Goal: Task Accomplishment & Management: Use online tool/utility

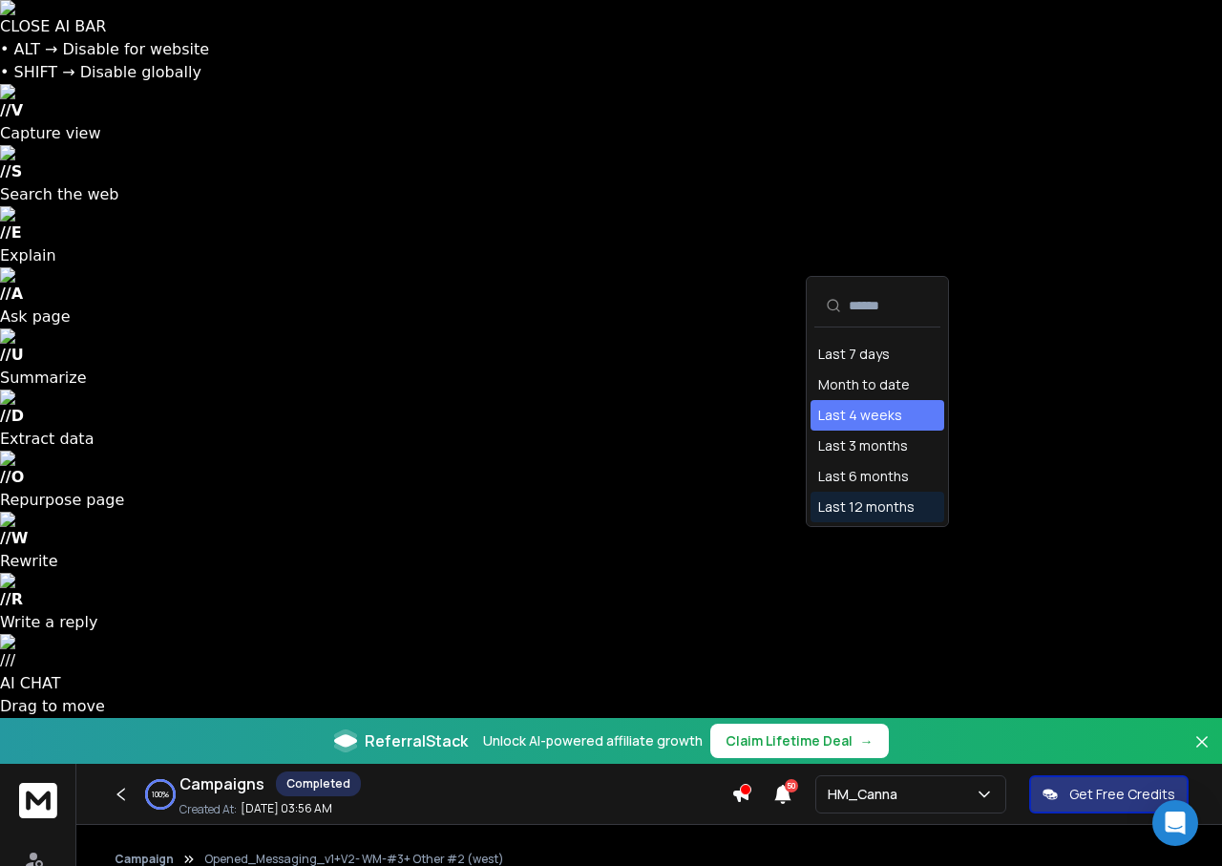
click at [887, 496] on div "Last 12 months" at bounding box center [878, 507] width 134 height 31
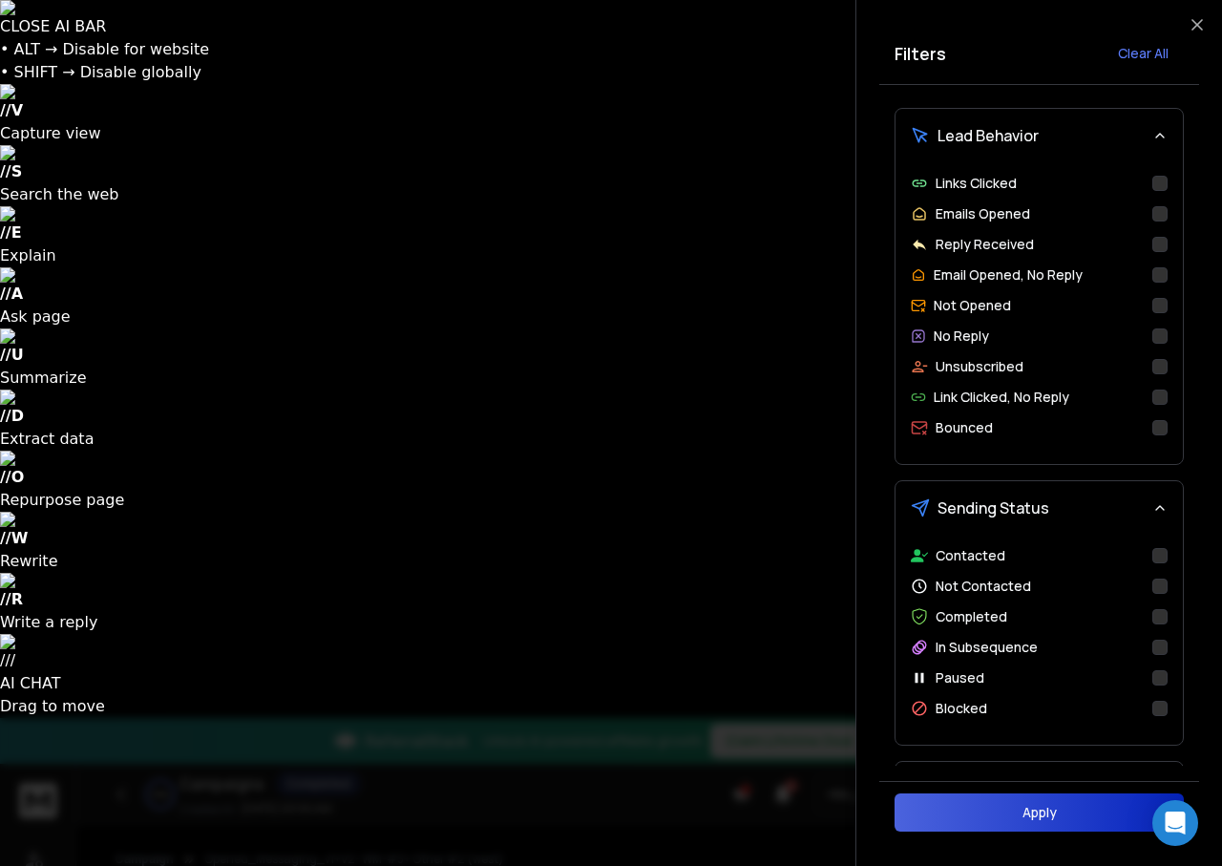
click at [1153, 212] on button "Emails Opened" at bounding box center [1160, 213] width 15 height 15
click at [1153, 275] on button "Email Opened, No Reply" at bounding box center [1160, 274] width 15 height 15
click at [1153, 209] on button "Emails Opened" at bounding box center [1160, 213] width 15 height 15
click at [1044, 817] on button "Apply" at bounding box center [1039, 813] width 289 height 38
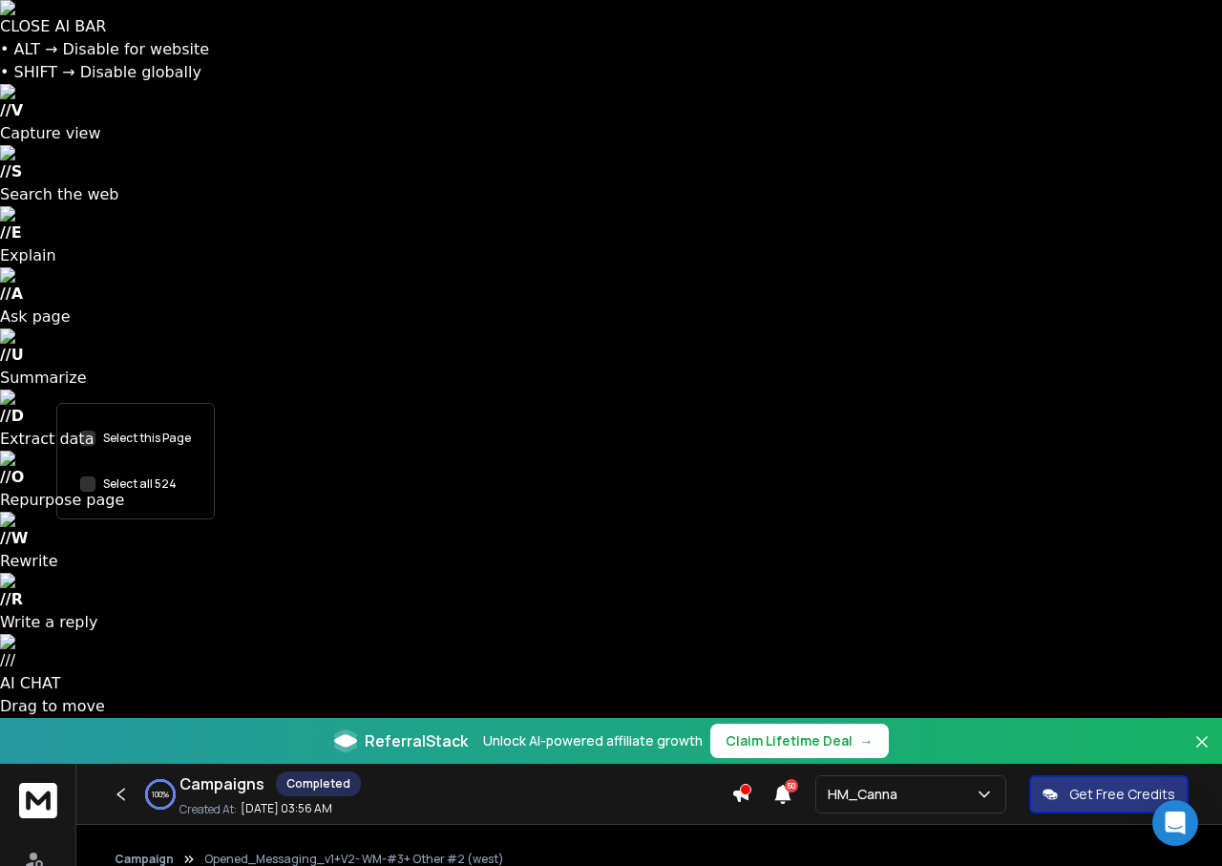
click at [89, 485] on button "Select this Page" at bounding box center [87, 484] width 15 height 15
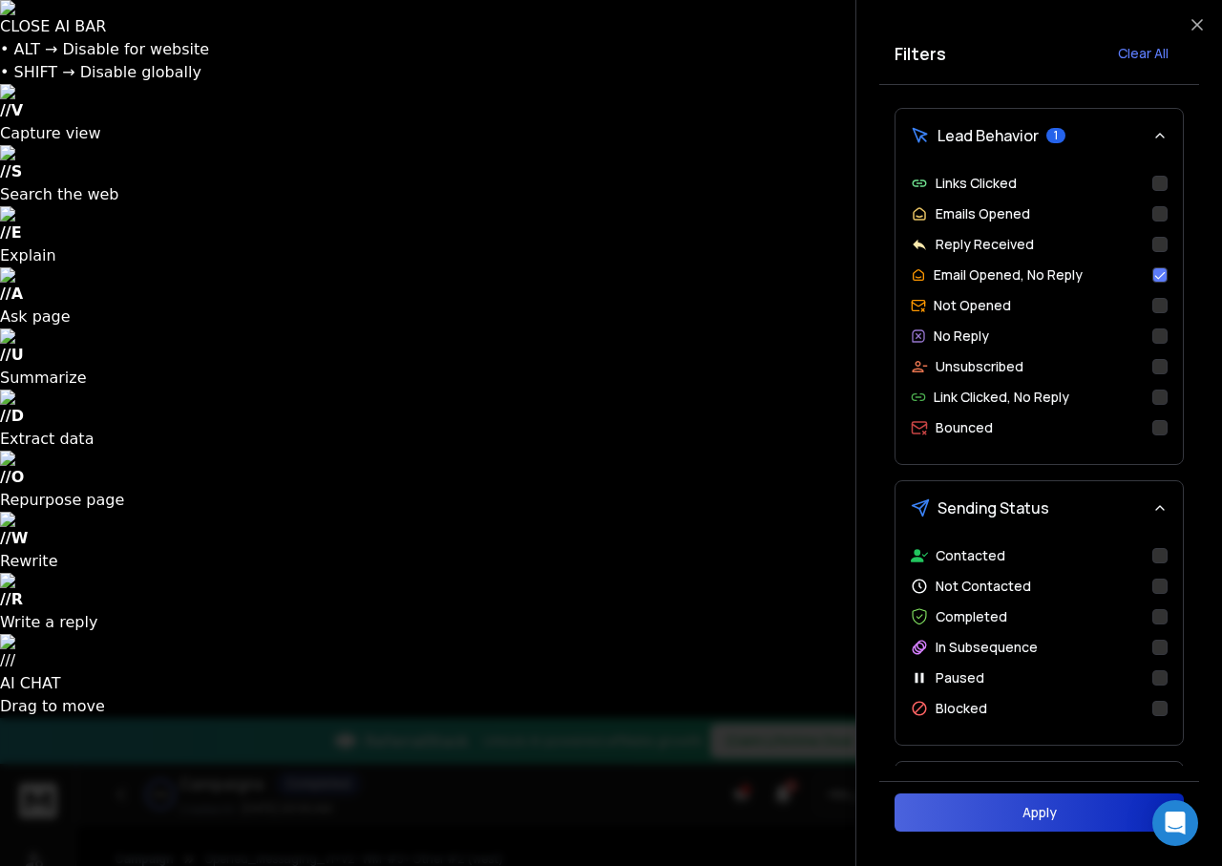
click at [1153, 216] on button "Emails Opened" at bounding box center [1160, 213] width 15 height 15
click at [1057, 812] on button "Apply" at bounding box center [1039, 813] width 289 height 38
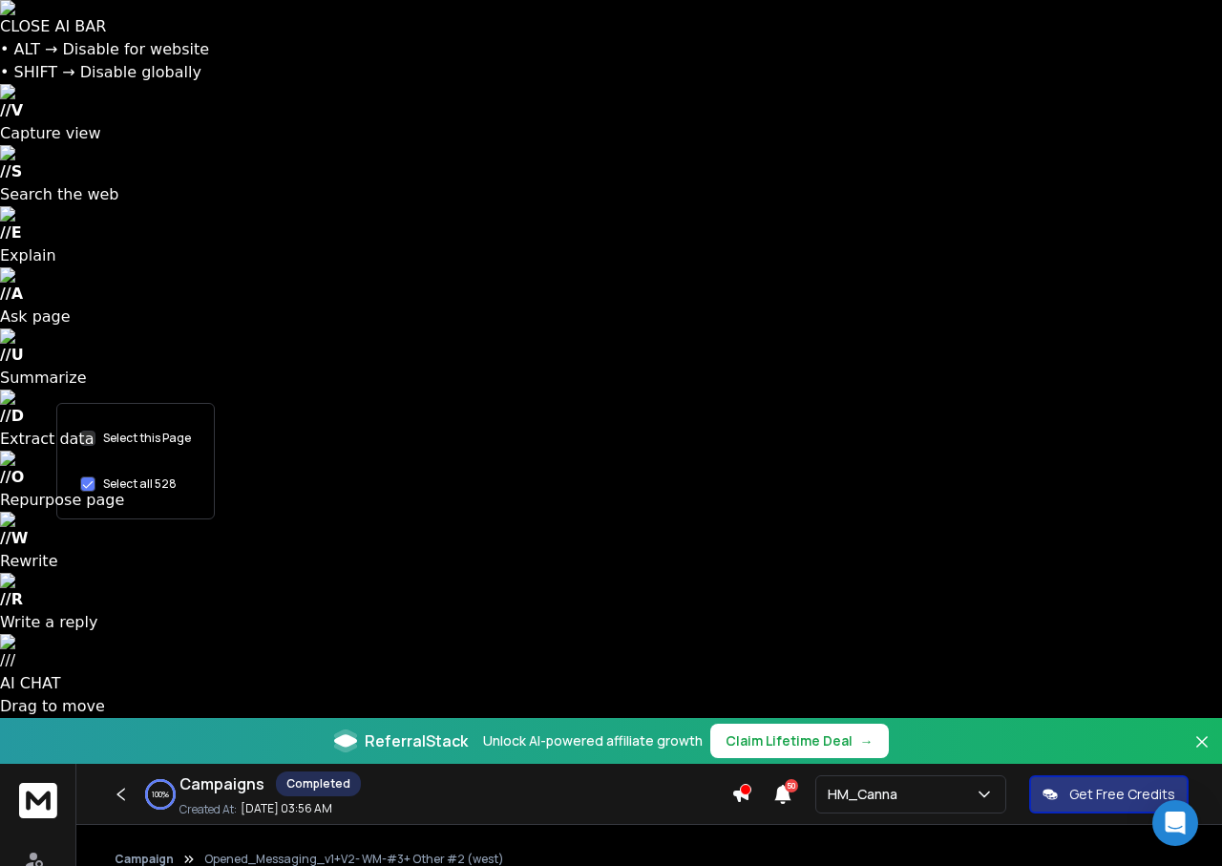
click at [89, 485] on button "Select this Page" at bounding box center [87, 484] width 15 height 15
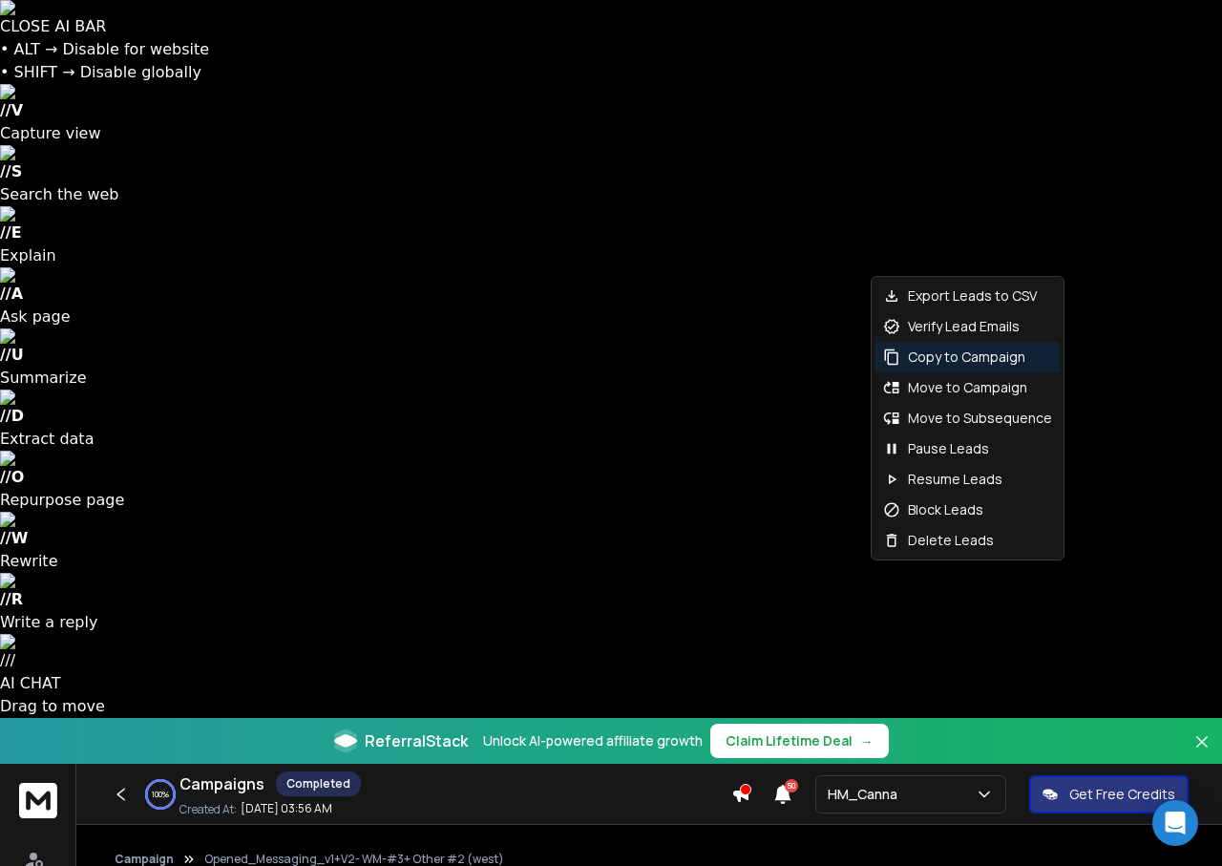
click at [981, 353] on p "Copy to Campaign" at bounding box center [966, 357] width 117 height 19
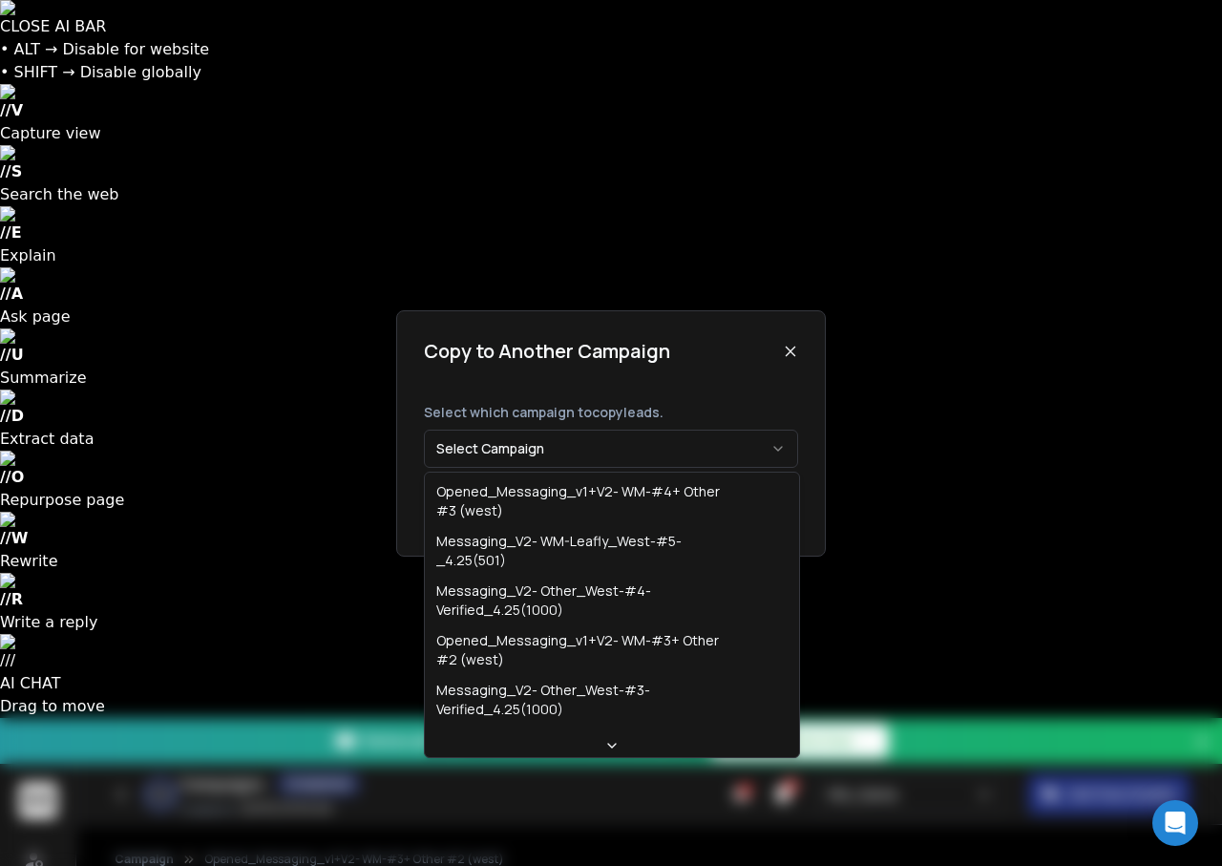
click at [772, 444] on icon "button" at bounding box center [778, 448] width 15 height 15
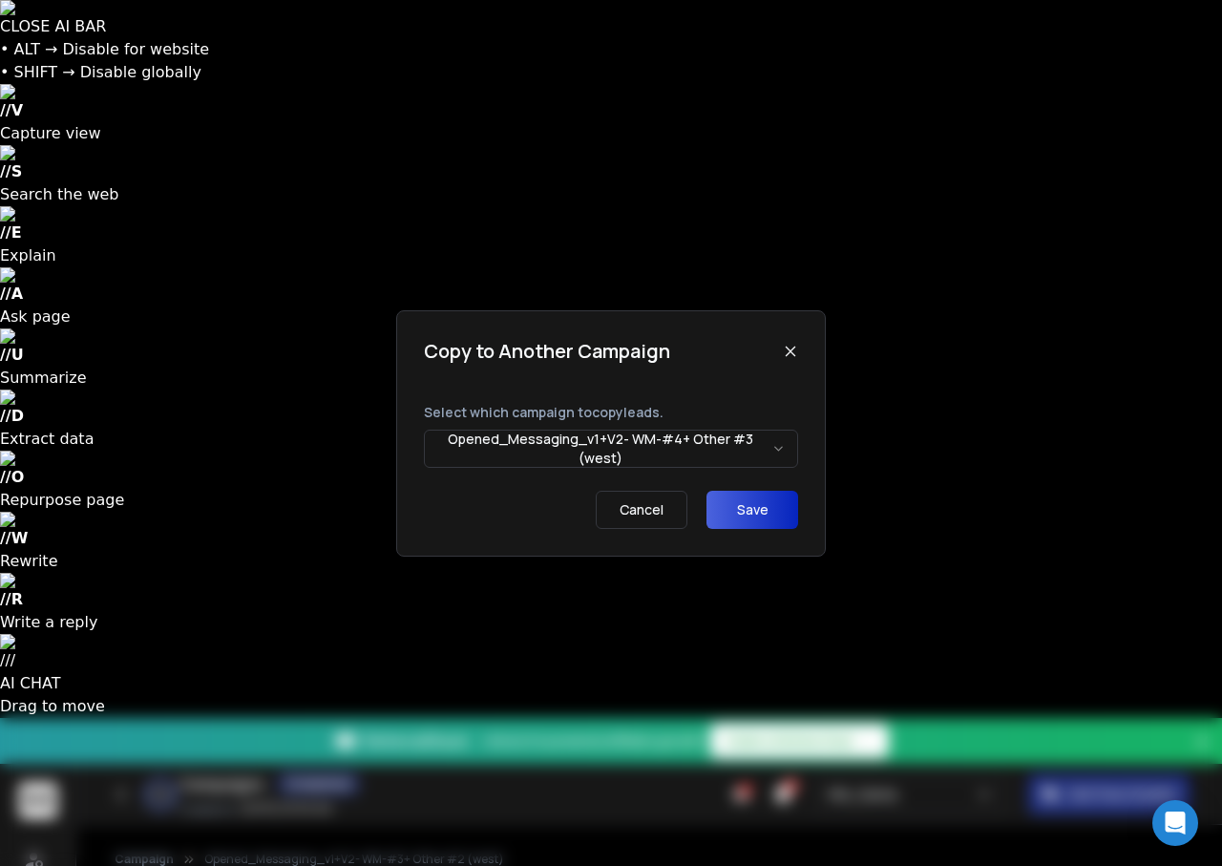
click at [791, 344] on icon at bounding box center [790, 351] width 15 height 15
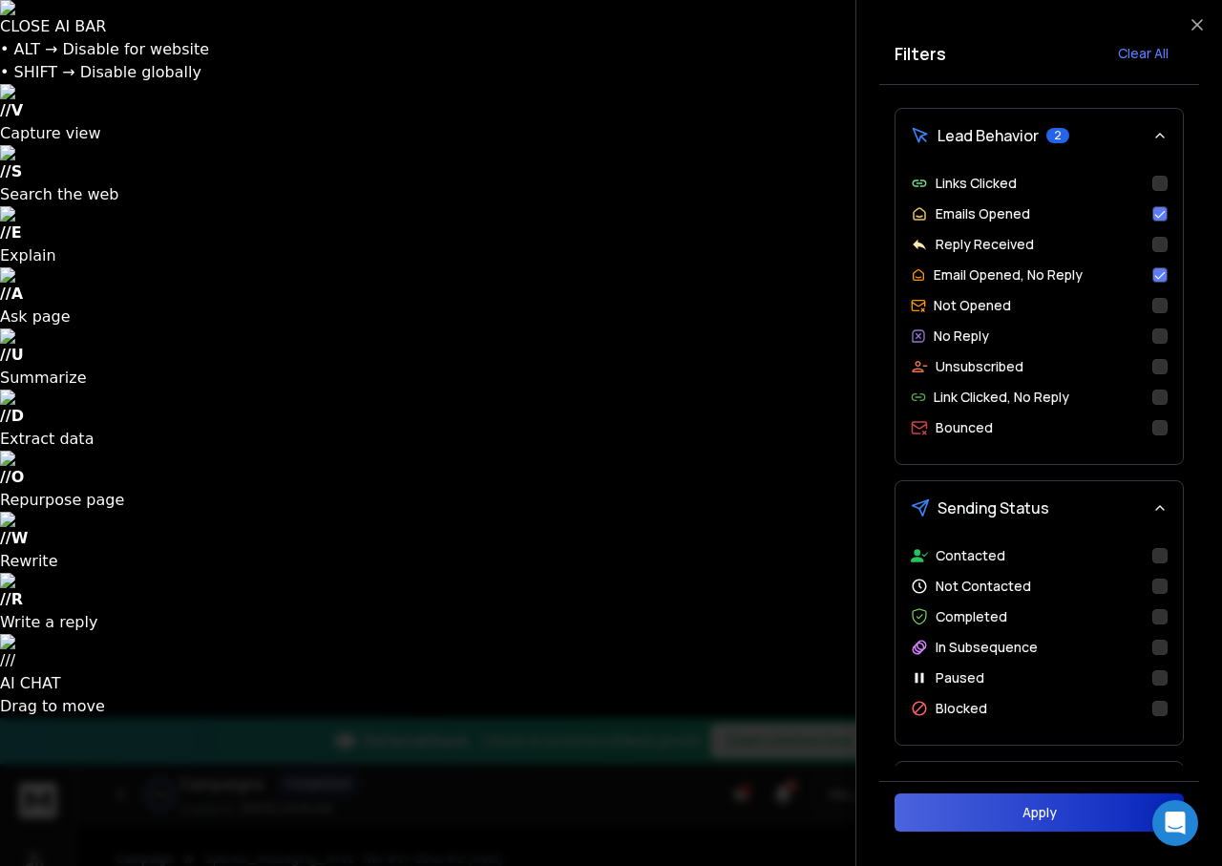
click at [1015, 815] on button "Apply" at bounding box center [1039, 813] width 289 height 38
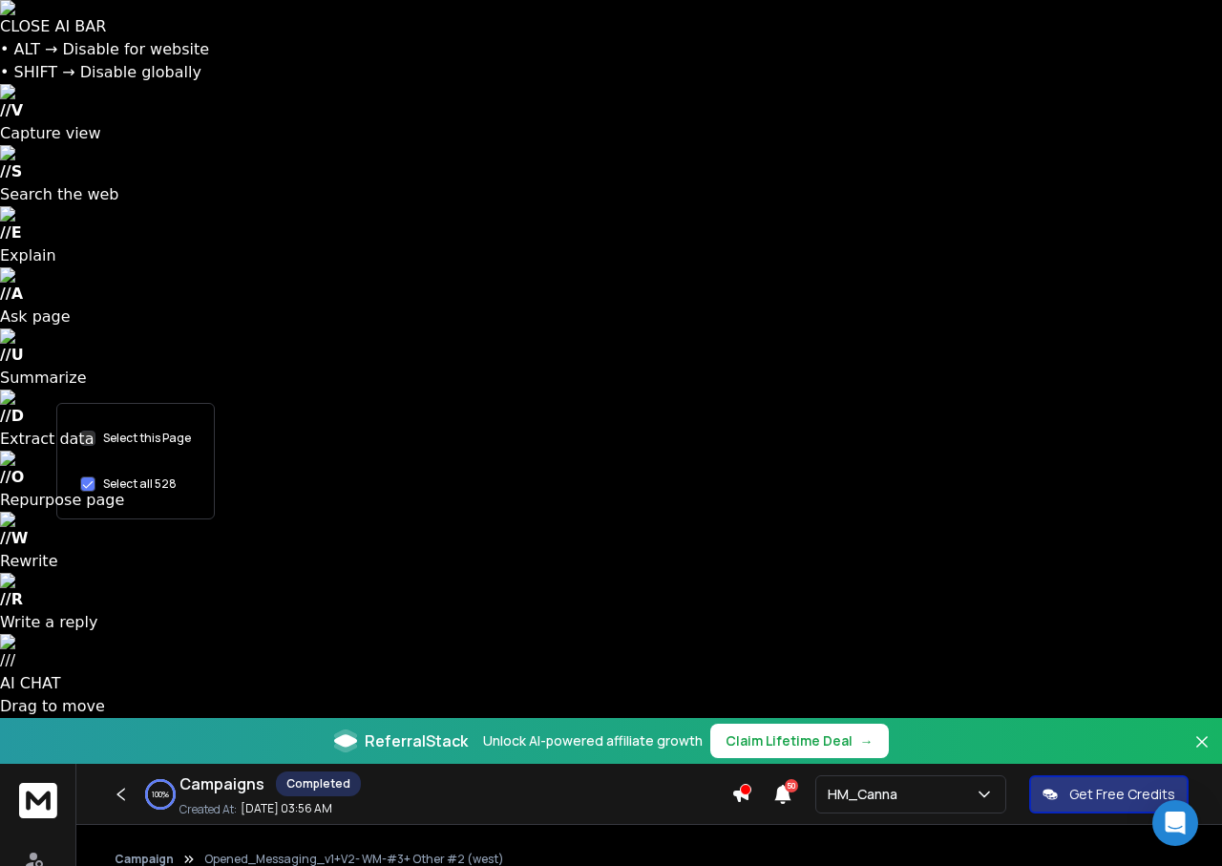
click at [87, 485] on button "Select this Page" at bounding box center [87, 484] width 15 height 15
click at [90, 481] on button "Select this Page" at bounding box center [87, 484] width 15 height 15
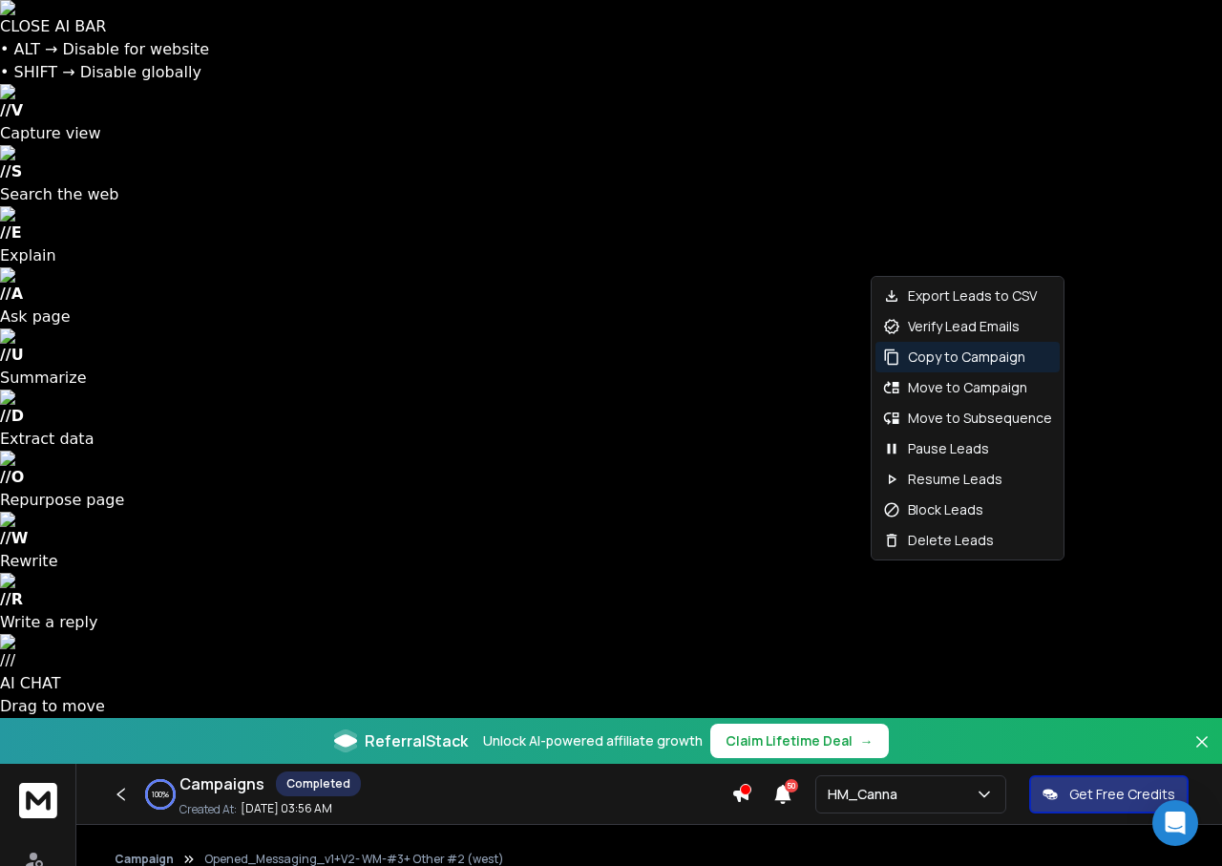
click at [931, 356] on p "Copy to Campaign" at bounding box center [966, 357] width 117 height 19
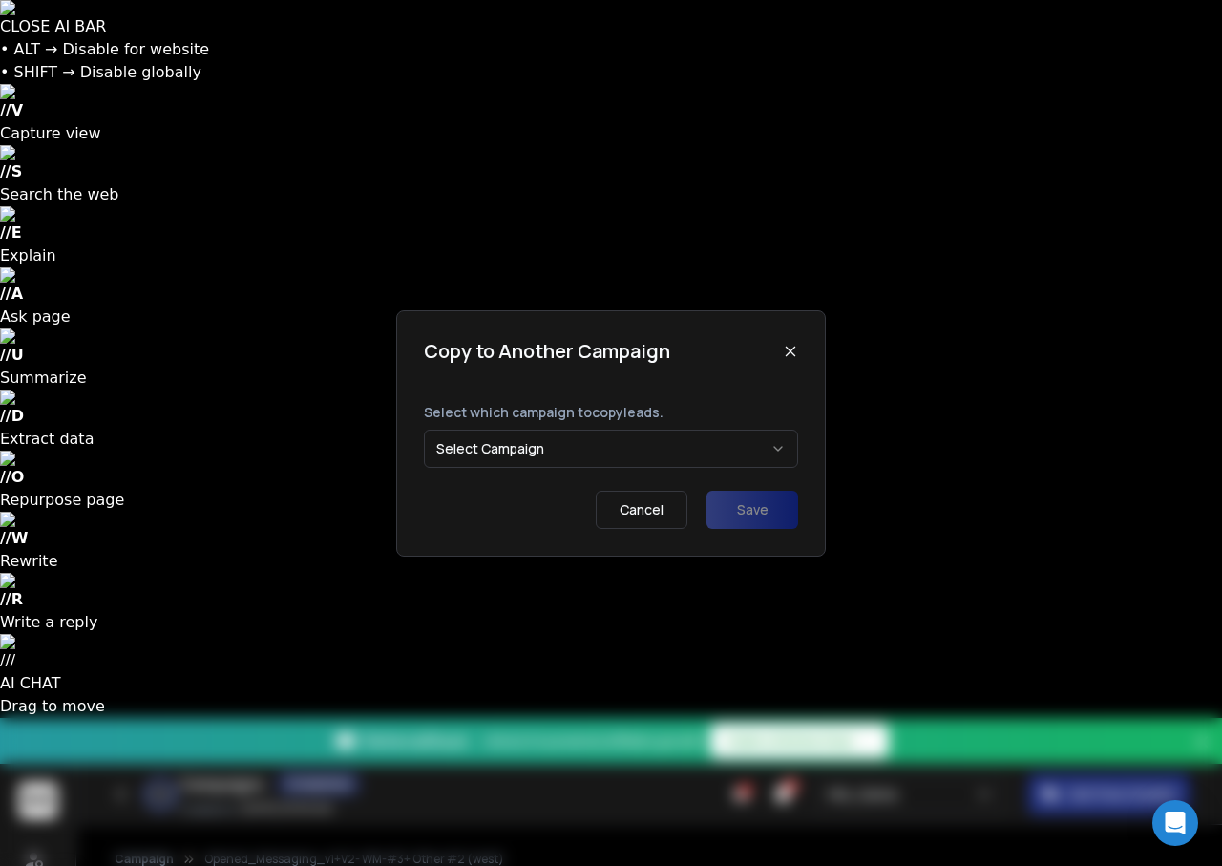
click at [782, 444] on icon "button" at bounding box center [778, 448] width 15 height 15
click at [762, 518] on button "Save" at bounding box center [753, 510] width 92 height 38
